Goal: Task Accomplishment & Management: Manage account settings

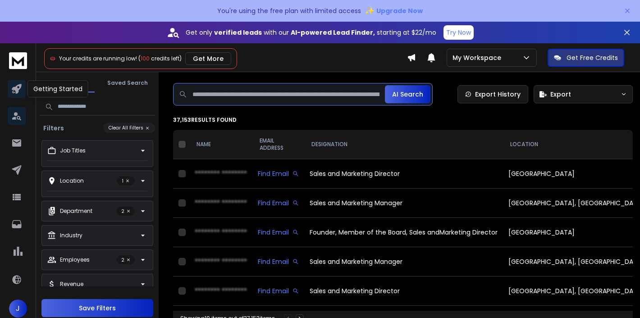
click at [11, 87] on icon at bounding box center [16, 88] width 11 height 11
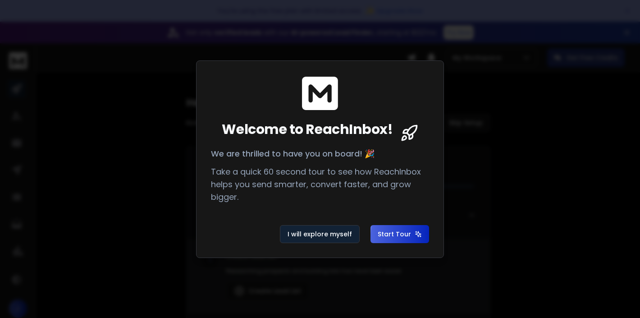
click at [318, 238] on button "I will explore myself" at bounding box center [320, 234] width 80 height 18
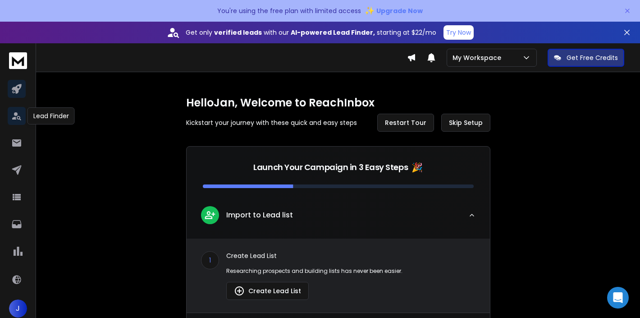
click at [22, 117] on link at bounding box center [17, 116] width 18 height 18
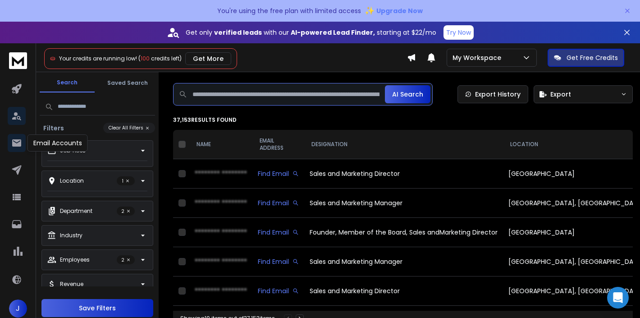
click at [19, 147] on icon at bounding box center [16, 142] width 11 height 11
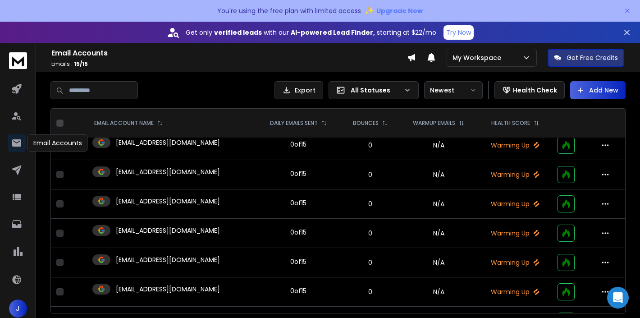
scroll to position [271, 0]
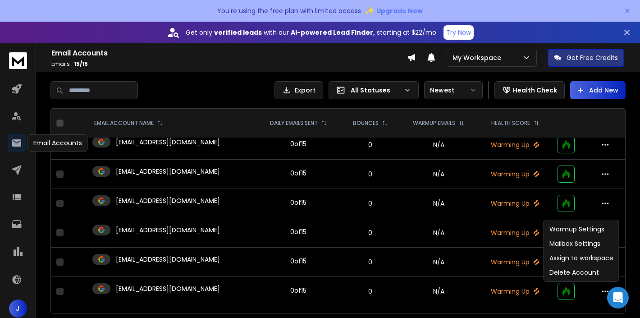
click at [604, 289] on icon at bounding box center [605, 291] width 8 height 8
click at [584, 231] on div "Warmup Settings" at bounding box center [581, 229] width 71 height 14
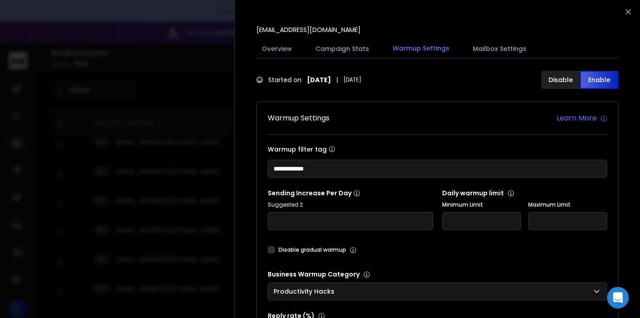
click at [292, 48] on button "Overview" at bounding box center [276, 49] width 41 height 20
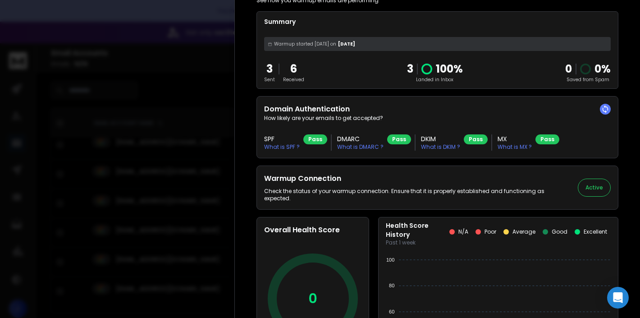
scroll to position [0, 0]
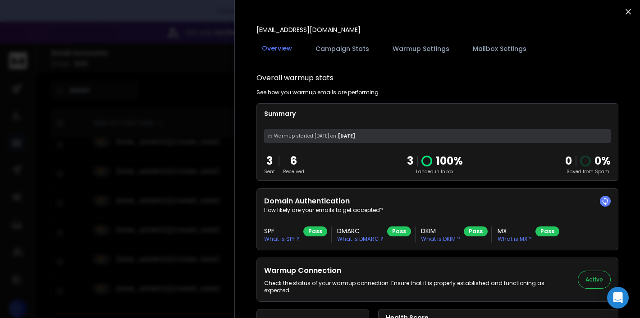
click at [624, 14] on icon "button" at bounding box center [628, 11] width 9 height 9
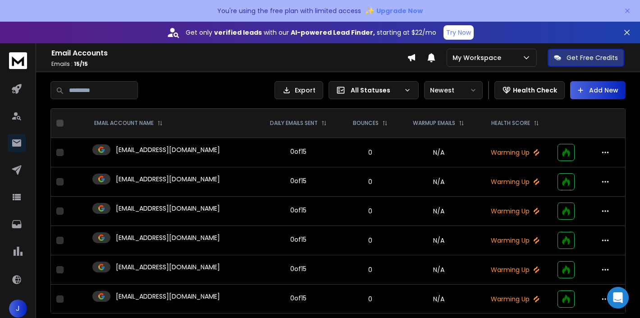
scroll to position [271, 0]
